Goal: Task Accomplishment & Management: Manage account settings

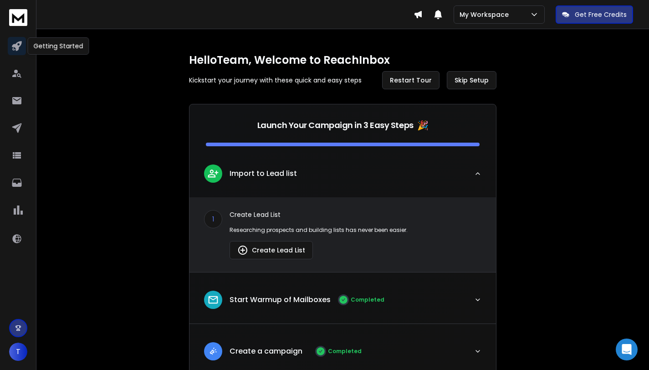
scroll to position [29, 0]
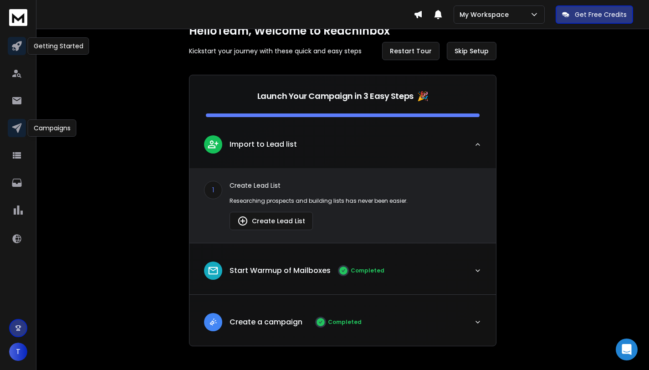
click at [14, 123] on icon at bounding box center [16, 127] width 11 height 11
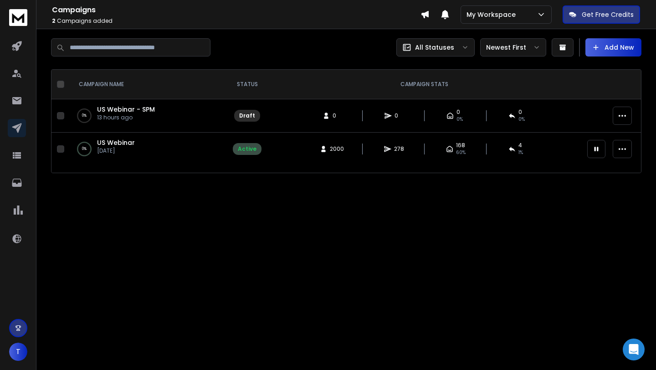
click at [124, 139] on span "US Webinar" at bounding box center [116, 142] width 38 height 9
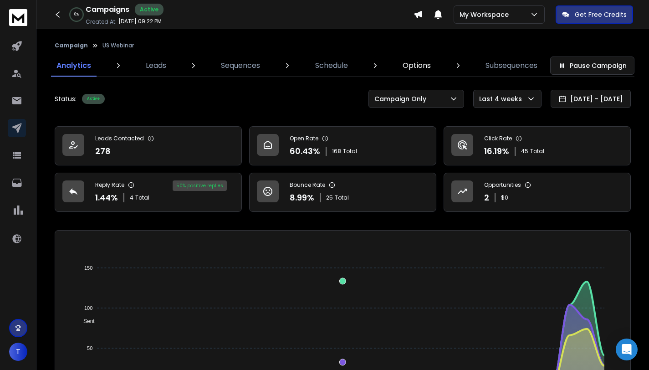
click at [412, 62] on p "Options" at bounding box center [416, 65] width 28 height 11
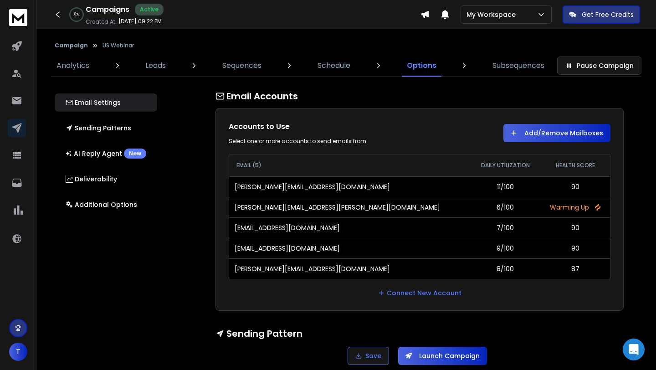
click at [510, 131] on icon "button" at bounding box center [513, 133] width 6 height 6
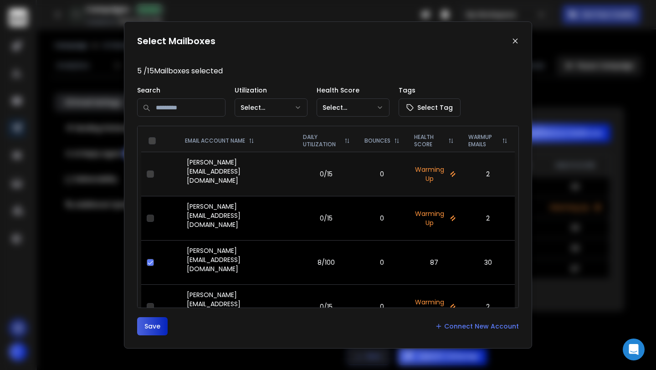
click at [153, 170] on button "button" at bounding box center [150, 173] width 7 height 7
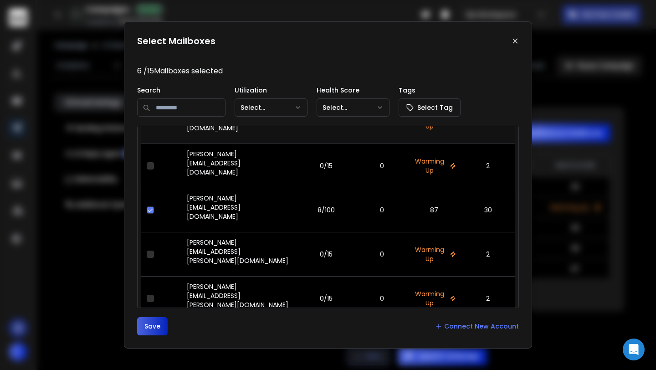
scroll to position [71, 0]
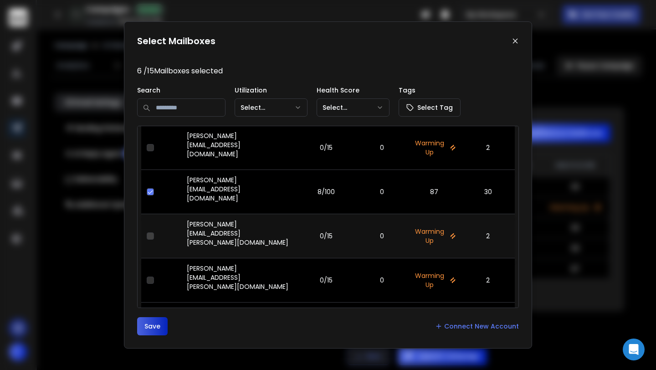
click at [153, 232] on button "button" at bounding box center [150, 235] width 7 height 7
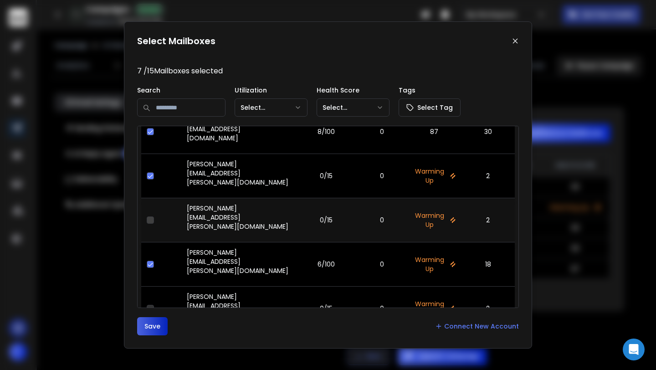
scroll to position [134, 0]
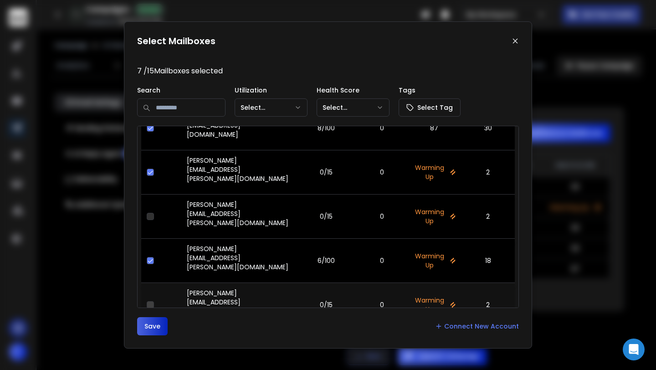
click at [153, 301] on button "button" at bounding box center [150, 304] width 7 height 7
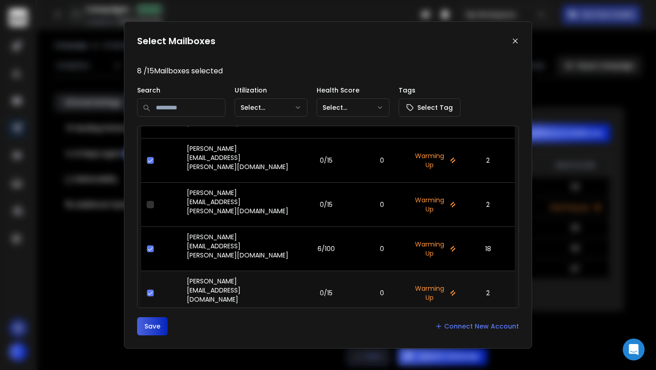
scroll to position [196, 0]
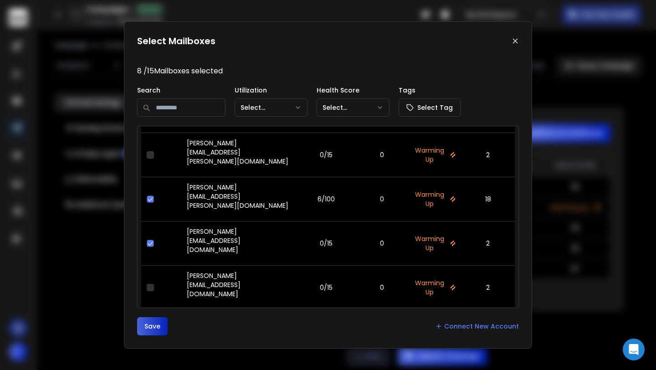
click at [151, 367] on button "button" at bounding box center [150, 370] width 7 height 7
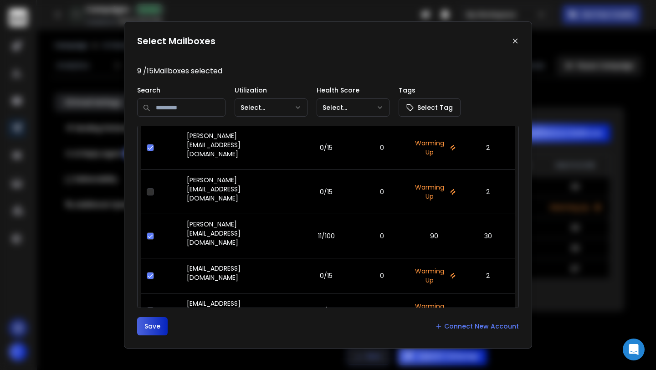
scroll to position [291, 0]
click at [155, 322] on button "Save" at bounding box center [152, 326] width 31 height 18
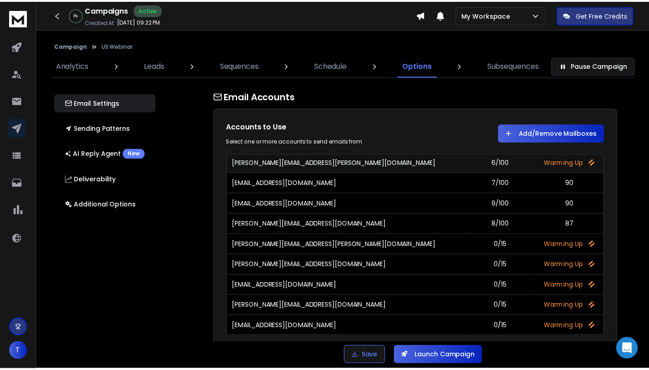
scroll to position [0, 0]
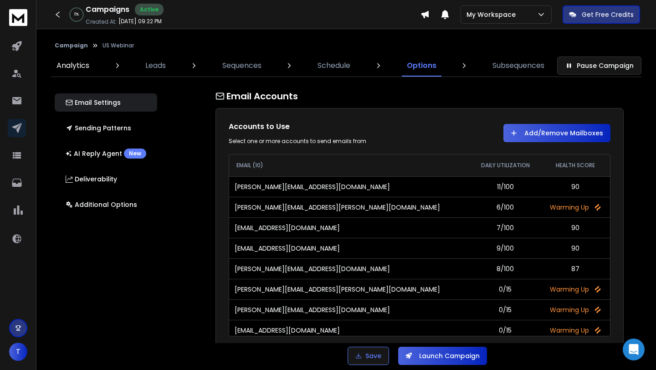
click at [66, 64] on p "Analytics" at bounding box center [72, 65] width 33 height 11
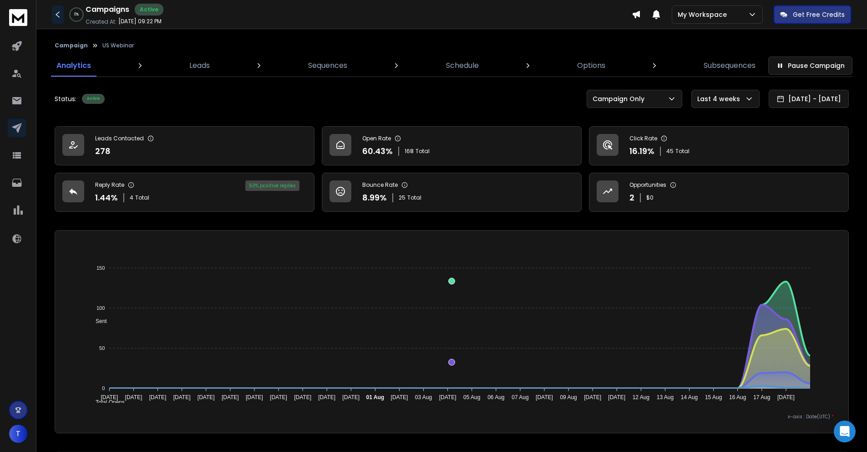
click at [61, 18] on icon at bounding box center [58, 14] width 8 height 8
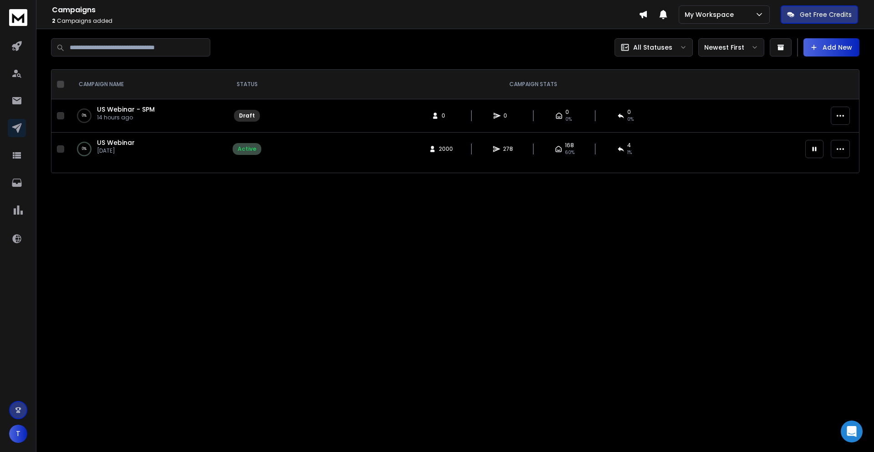
click at [73, 9] on h1 "Campaigns" at bounding box center [345, 10] width 587 height 11
click at [163, 254] on div "Get only verified leads with our AI-powered Lead Finder, starting at $22/mo Try…" at bounding box center [437, 226] width 874 height 452
click at [16, 369] on span "T" at bounding box center [18, 433] width 18 height 18
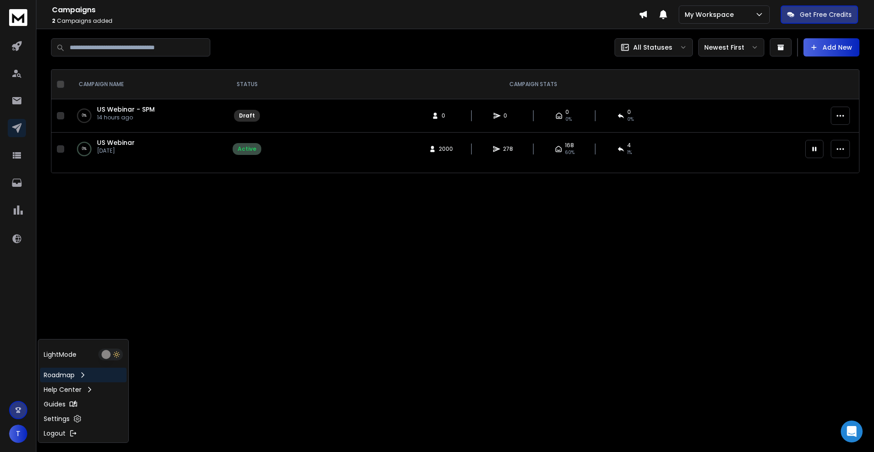
click at [205, 337] on div "Get only verified leads with our AI-powered Lead Finder, starting at $22/mo Try…" at bounding box center [437, 226] width 874 height 452
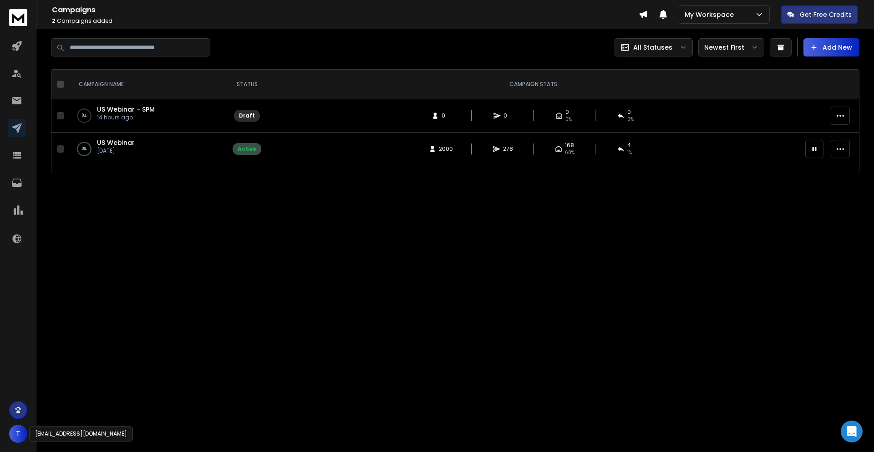
click at [11, 369] on span "T" at bounding box center [18, 433] width 18 height 18
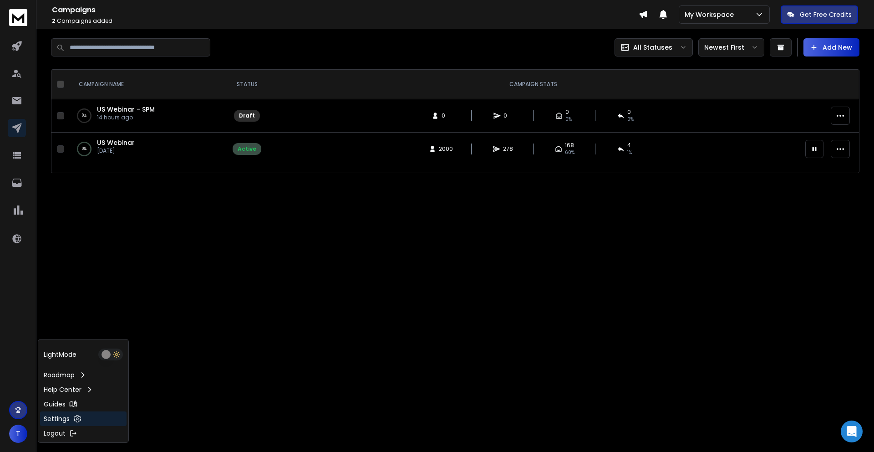
click at [51, 369] on p "Settings" at bounding box center [57, 418] width 26 height 9
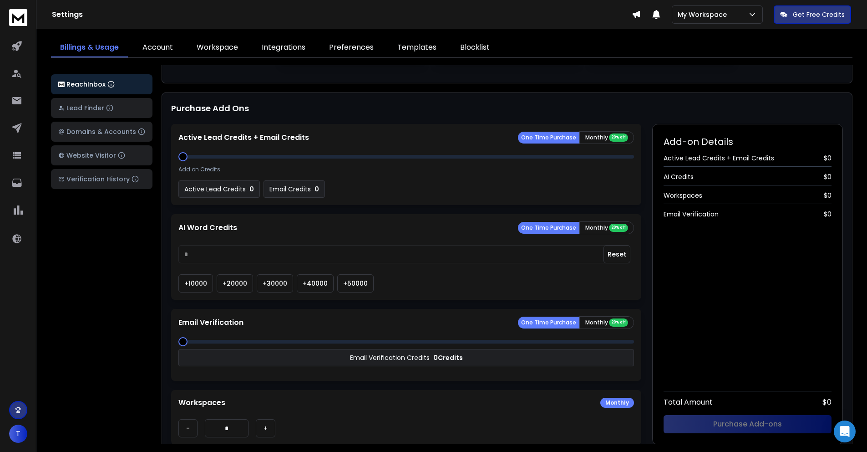
scroll to position [448, 0]
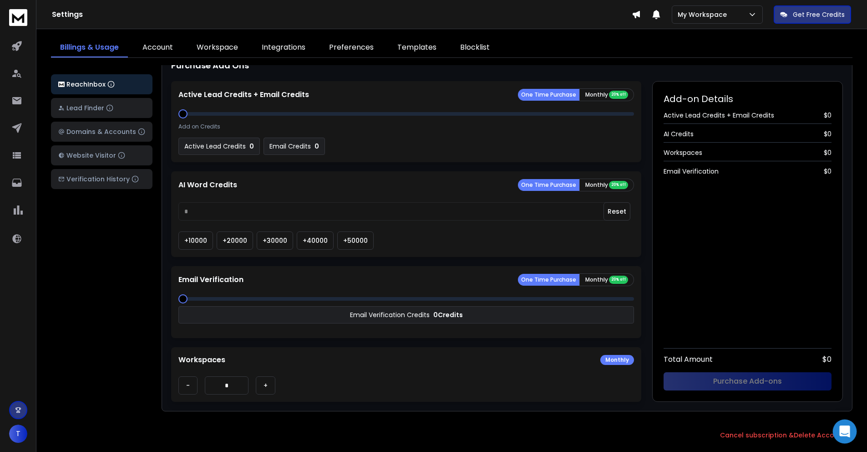
click at [648, 369] on icon "Open Intercom Messenger" at bounding box center [845, 431] width 10 height 12
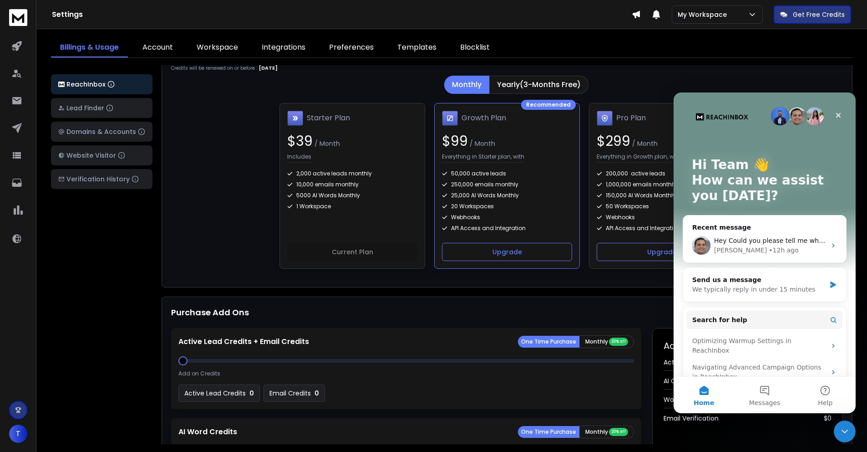
scroll to position [387, 0]
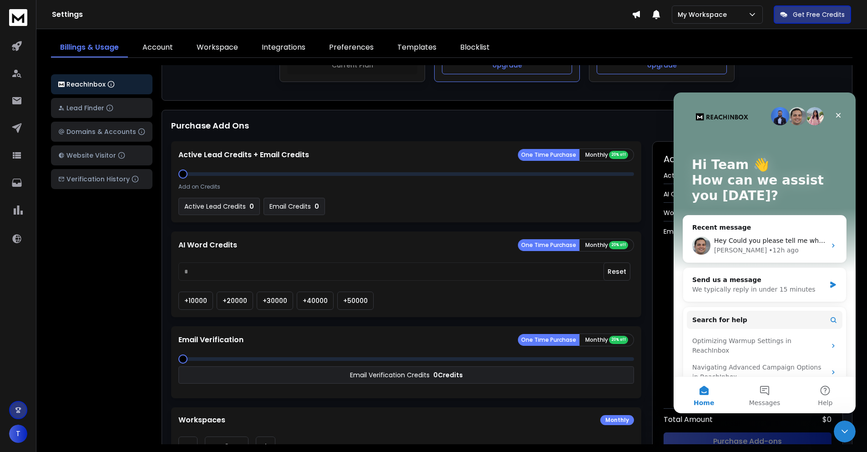
click at [178, 176] on span at bounding box center [182, 173] width 9 height 9
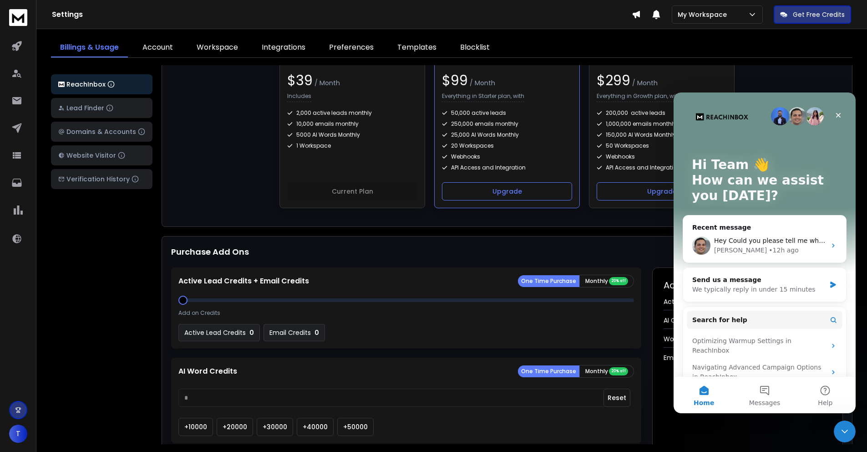
scroll to position [313, 0]
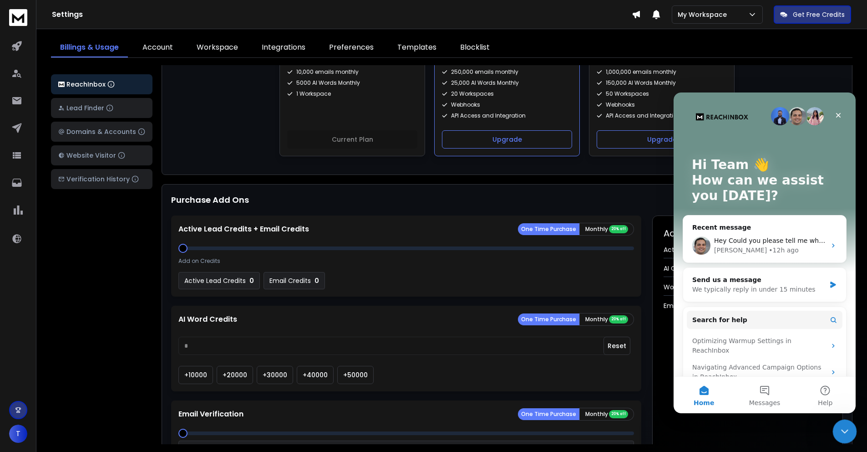
click at [648, 369] on icon "Close Intercom Messenger" at bounding box center [843, 429] width 11 height 11
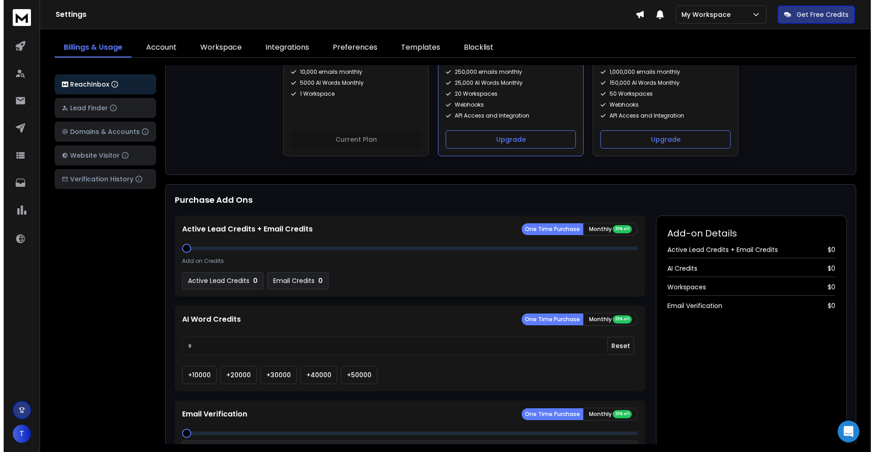
scroll to position [0, 0]
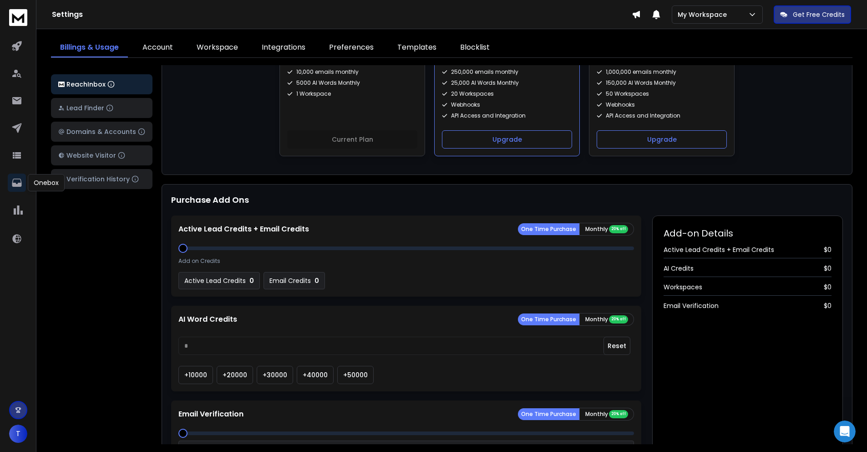
click at [13, 186] on icon at bounding box center [16, 182] width 11 height 11
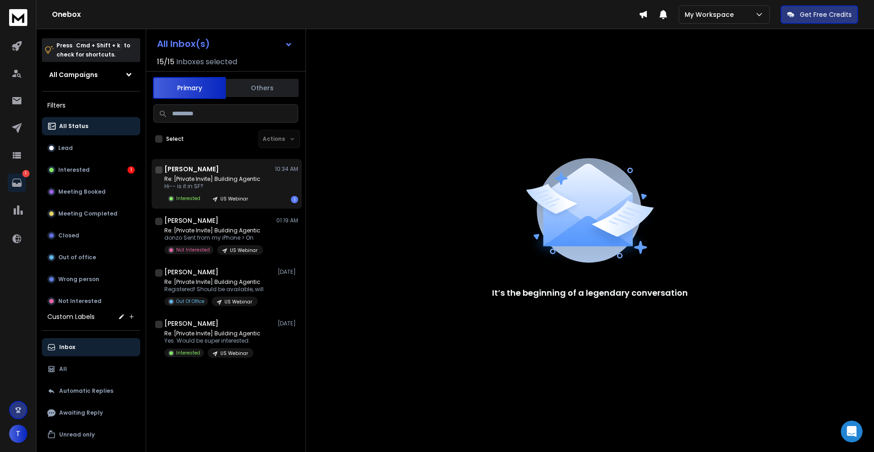
click at [269, 189] on div "Re: [Private Invite] Building Agentic Hi-- is it in [GEOGRAPHIC_DATA]? Interest…" at bounding box center [231, 189] width 134 height 28
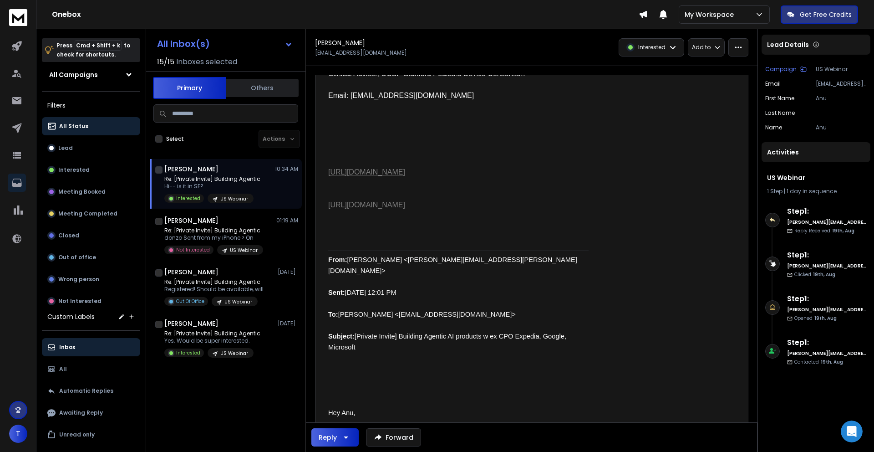
scroll to position [402, 0]
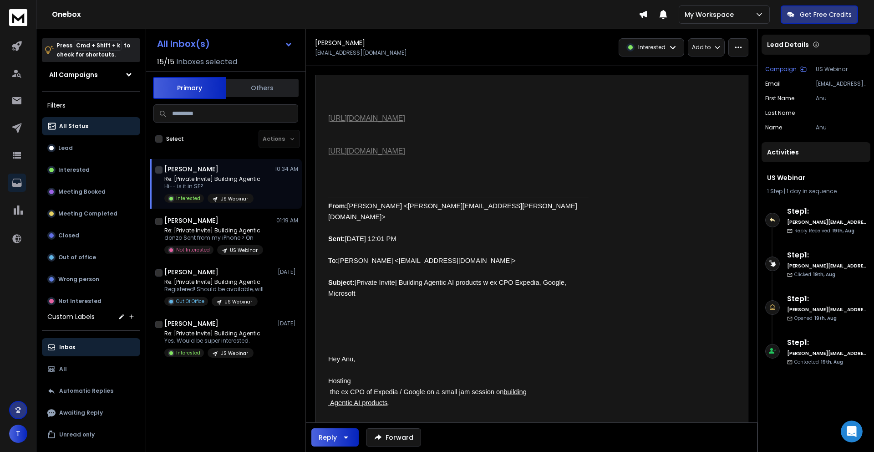
drag, startPoint x: 456, startPoint y: 228, endPoint x: 318, endPoint y: 191, distance: 143.4
click at [318, 191] on div "Re: [Private Invite] Building Agentic AI products w ex CPO Expedia, Google, Mic…" at bounding box center [531, 182] width 433 height 974
copy div "[URL][DOMAIN_NAME] [URL][DOMAIN_NAME]"
